Goal: Check status

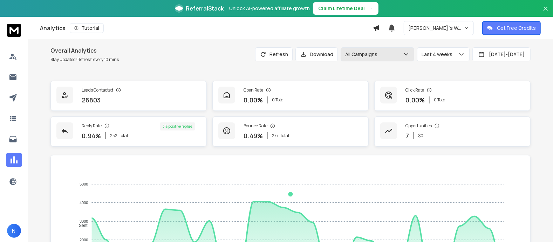
click at [372, 54] on div "All Campaigns" at bounding box center [377, 54] width 64 height 7
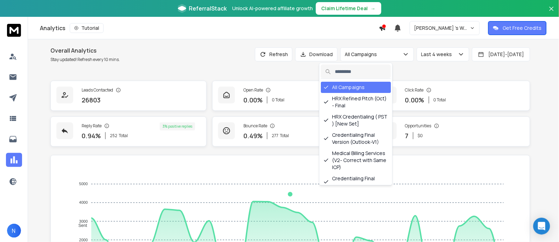
click at [343, 86] on div "All Campaigns" at bounding box center [356, 87] width 70 height 11
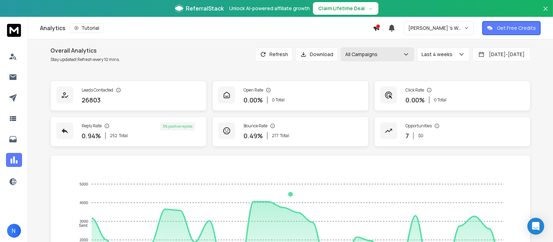
click at [357, 53] on p "All Campaigns" at bounding box center [362, 54] width 35 height 7
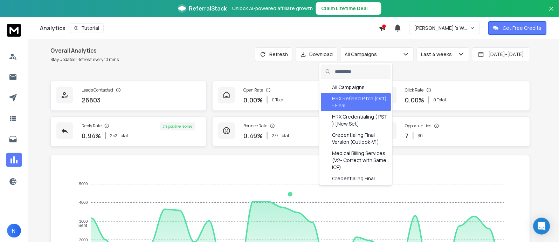
click at [357, 103] on div "HRX Refined Pitch (Oct) - Final" at bounding box center [356, 102] width 70 height 18
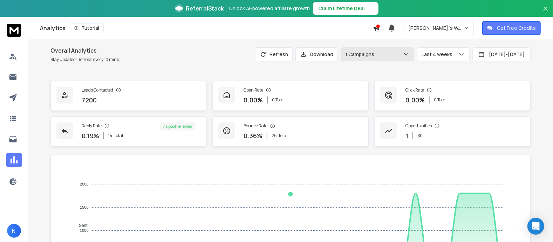
click at [358, 60] on button "1 Campaigns" at bounding box center [377, 54] width 74 height 14
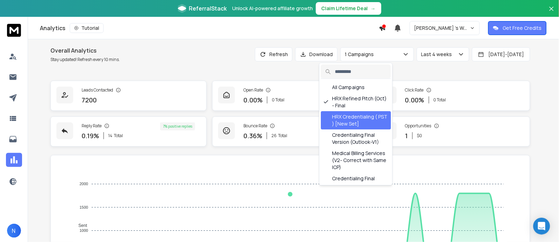
click at [356, 122] on div "HRX Credentialing ( PST ) [New Set]" at bounding box center [356, 120] width 70 height 18
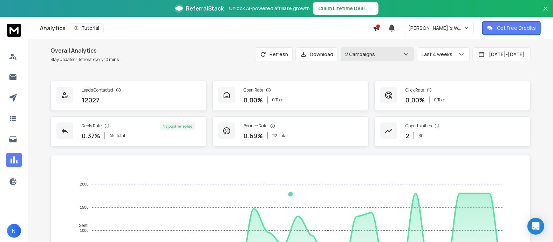
click at [345, 53] on p "2 Campaigns" at bounding box center [361, 54] width 33 height 7
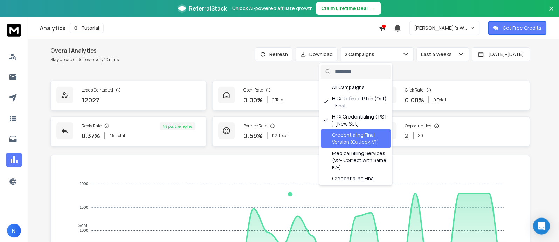
click at [355, 141] on div "Credentialing Final Version (Outlook-V1)" at bounding box center [356, 138] width 70 height 18
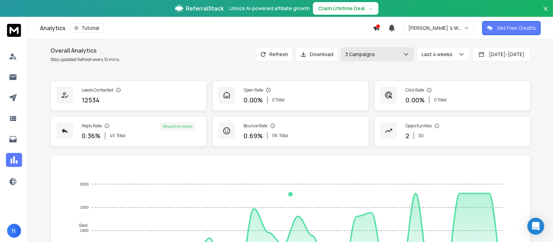
click at [371, 58] on button "3 Campaigns" at bounding box center [377, 54] width 74 height 14
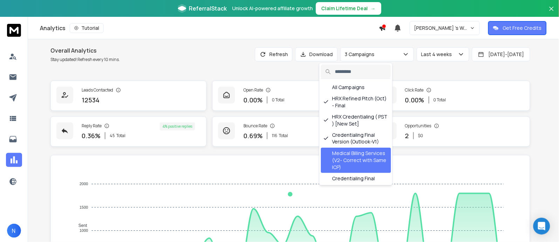
scroll to position [43, 0]
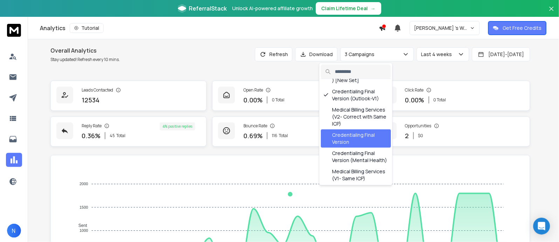
click at [365, 135] on div "Credentialing Final Version" at bounding box center [356, 138] width 70 height 18
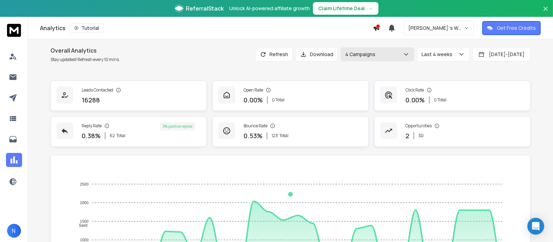
click at [364, 60] on button "4 Campaigns" at bounding box center [377, 54] width 74 height 14
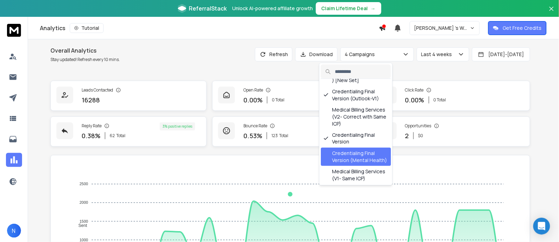
click at [357, 153] on div "Credentialing Final Version (Mental Health)" at bounding box center [356, 156] width 70 height 18
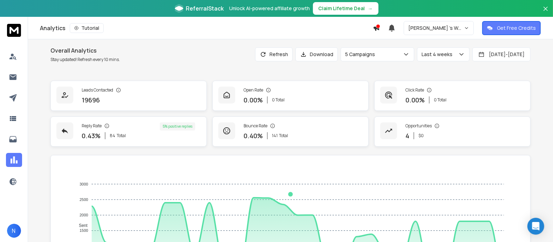
click at [357, 153] on div "Leads Contacted 19696 Open Rate 0.00 % 0 Total Click Rate 0.00 % 0 Total Reply …" at bounding box center [290, 196] width 480 height 230
